Goal: Communication & Community: Answer question/provide support

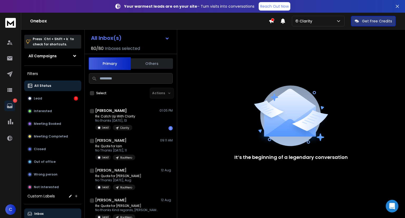
click at [152, 113] on div "Steve Ivimey 01:05 PM Re: Catch Up With Clarity No thanks On Wed, 13 Lead Clari…" at bounding box center [134, 119] width 78 height 22
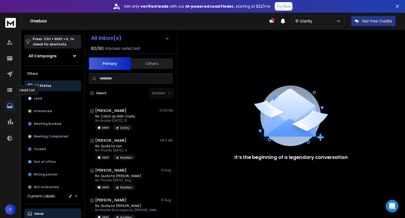
click at [12, 90] on icon at bounding box center [9, 90] width 5 height 4
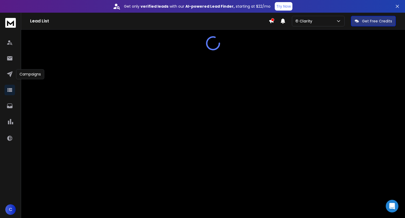
click at [8, 73] on icon at bounding box center [10, 74] width 6 height 6
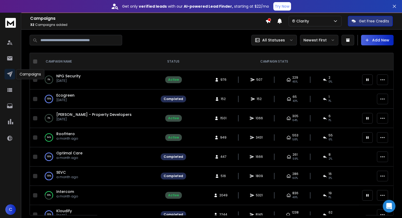
click at [88, 51] on div "Campaigns 32 Campaigns Added All Statuses Newest First Add New CAMPAIGN NAME ST…" at bounding box center [212, 125] width 364 height 181
click at [11, 59] on icon at bounding box center [9, 58] width 5 height 4
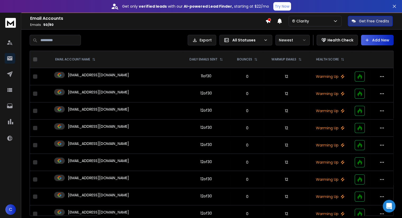
click at [72, 39] on input at bounding box center [55, 40] width 51 height 11
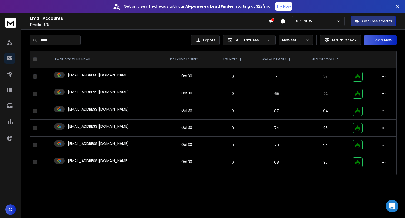
type input "*****"
drag, startPoint x: 149, startPoint y: 123, endPoint x: 68, endPoint y: 125, distance: 81.6
click at [68, 125] on div "callum@mejorfacilitymanagmnt.com" at bounding box center [105, 126] width 102 height 6
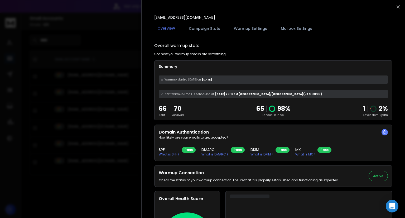
drag, startPoint x: 217, startPoint y: 14, endPoint x: 148, endPoint y: 18, distance: 69.0
click at [148, 18] on div "callum@mejorfacilitymanagmnt.com Overview Campaign Stats Warmup Settings Mailbo…" at bounding box center [273, 215] width 251 height 418
copy p "callum@mejorfacilitymanagmnt.com"
click at [398, 6] on icon "button" at bounding box center [398, 6] width 5 height 5
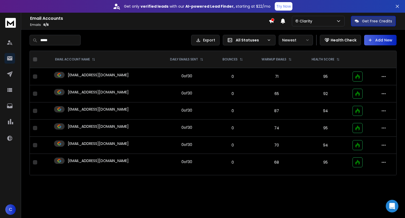
drag, startPoint x: 152, startPoint y: 93, endPoint x: 67, endPoint y: 96, distance: 85.3
click at [67, 96] on td "callumj@mejorfacilitymanagment.com" at bounding box center [105, 93] width 109 height 17
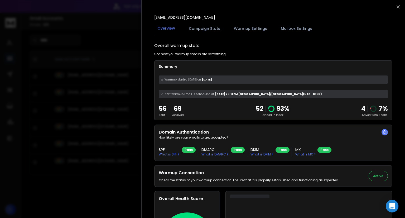
drag, startPoint x: 235, startPoint y: 15, endPoint x: 153, endPoint y: 11, distance: 82.5
click at [153, 11] on div "callumj@mejorfacilitymanagment.com Overview Campaign Stats Warmup Settings Mail…" at bounding box center [273, 215] width 251 height 418
copy p "callumj@mejorfacilitymanagment.com"
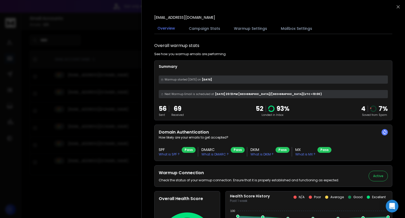
click at [43, 87] on div at bounding box center [202, 109] width 405 height 218
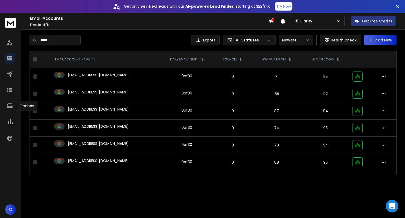
click at [12, 108] on icon at bounding box center [10, 105] width 6 height 5
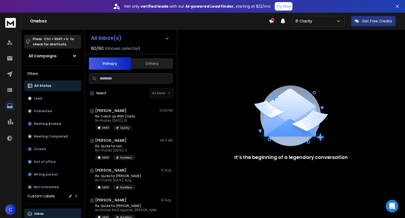
click at [120, 76] on input at bounding box center [131, 78] width 84 height 11
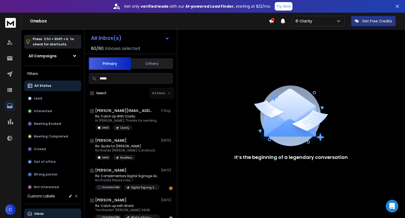
type input "*****"
click at [139, 118] on p "Re: Catch Up With Clarity" at bounding box center [126, 116] width 63 height 4
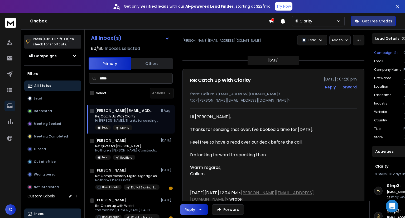
click at [330, 84] on div "Reply Forward" at bounding box center [340, 87] width 33 height 6
click at [330, 86] on button "Reply" at bounding box center [330, 86] width 11 height 5
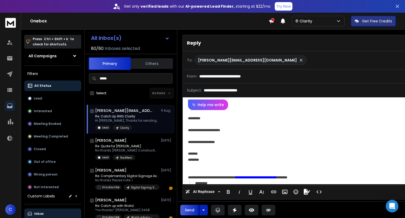
click at [195, 154] on div "*******" at bounding box center [311, 154] width 246 height 6
click at [202, 159] on div "********" at bounding box center [311, 160] width 246 height 6
click at [191, 208] on button "Send" at bounding box center [190, 210] width 18 height 11
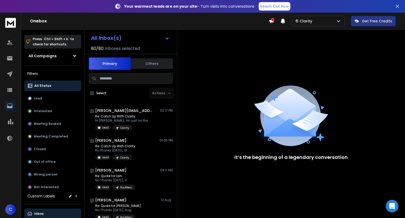
click at [157, 125] on div "Re: Catch Up With Clarity Hi [PERSON_NAME], Im just on the Lead Clarity" at bounding box center [134, 122] width 78 height 16
click at [128, 118] on p "Re: Catch Up With Clarity" at bounding box center [121, 116] width 53 height 4
